Goal: Navigation & Orientation: Find specific page/section

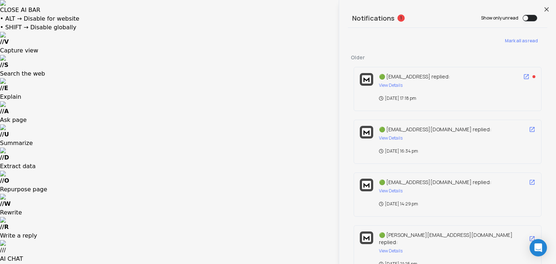
click at [545, 11] on icon "button" at bounding box center [546, 9] width 7 height 7
